Goal: Find specific page/section: Find specific page/section

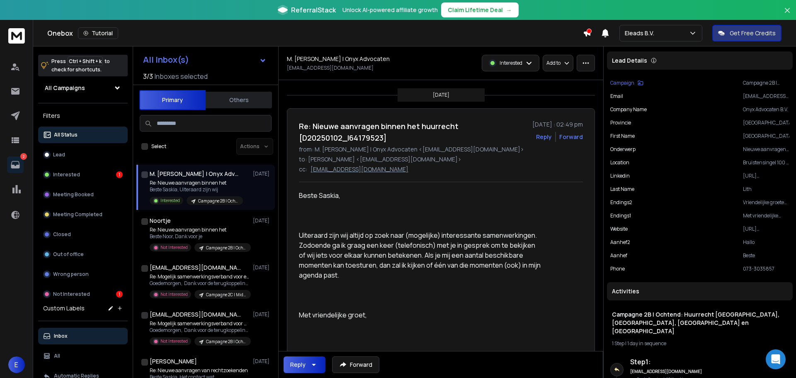
click at [176, 100] on button "Primary" at bounding box center [172, 100] width 66 height 20
